Goal: Check status: Check status

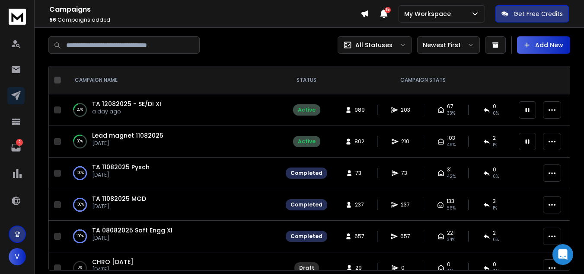
click at [130, 132] on span "Lead magnet 11082025" at bounding box center [127, 135] width 71 height 9
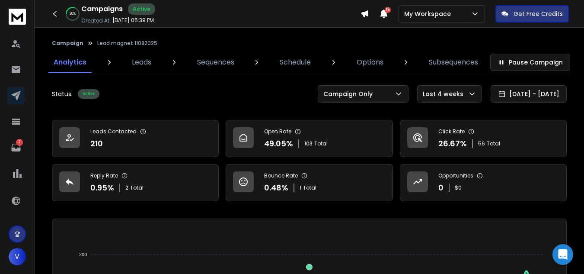
click at [58, 47] on div "Campaign Lead magnet 11082025" at bounding box center [309, 43] width 522 height 14
click at [73, 41] on button "Campaign" at bounding box center [68, 43] width 32 height 7
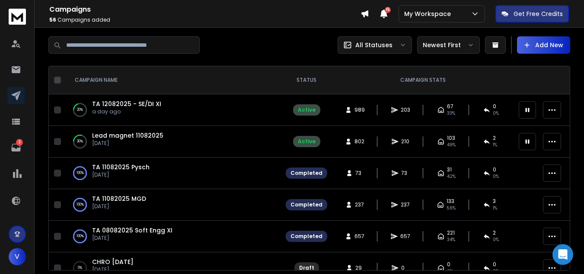
click at [109, 96] on td "20 % TA 12082025 - SE/DI XI a day ago" at bounding box center [172, 110] width 216 height 32
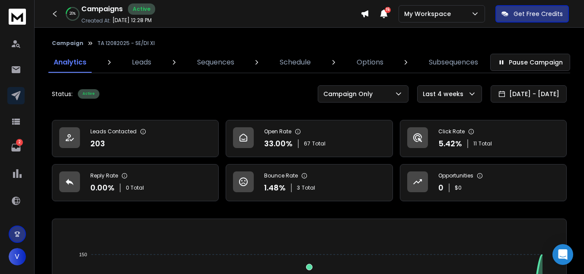
click at [66, 46] on button "Campaign" at bounding box center [68, 43] width 32 height 7
